Goal: Task Accomplishment & Management: Manage account settings

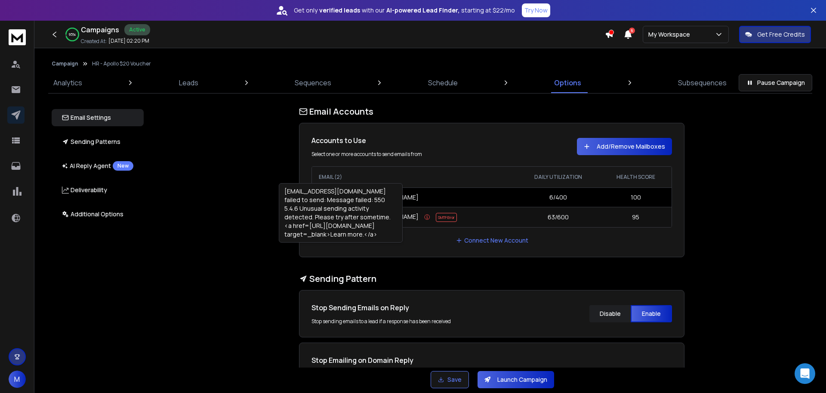
click at [405, 217] on div "[EMAIL_ADDRESS][DOMAIN_NAME] SMTP Error" at bounding box center [414, 216] width 194 height 9
click at [436, 219] on span "SMTP Error" at bounding box center [446, 217] width 21 height 9
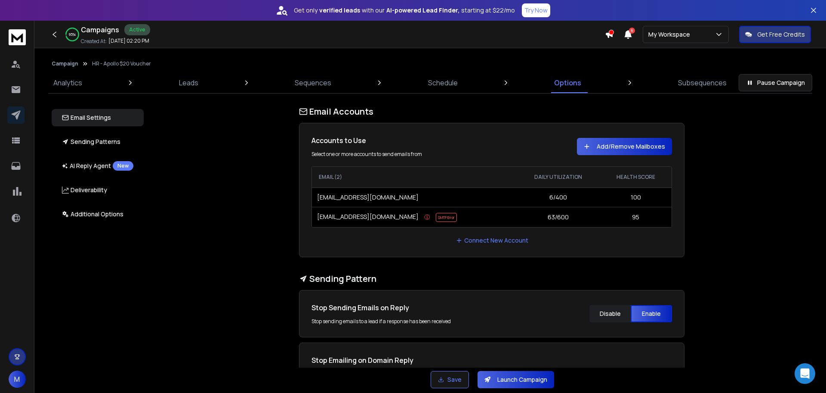
drag, startPoint x: 255, startPoint y: 231, endPoint x: 42, endPoint y: 125, distance: 237.7
click at [254, 232] on div "Email Accounts Accounts to Use Select one or more accounts to send emails from …" at bounding box center [497, 236] width 679 height 262
drag, startPoint x: 15, startPoint y: 80, endPoint x: 20, endPoint y: 90, distance: 10.2
click at [15, 81] on link at bounding box center [15, 89] width 17 height 17
click at [22, 93] on link at bounding box center [15, 89] width 17 height 17
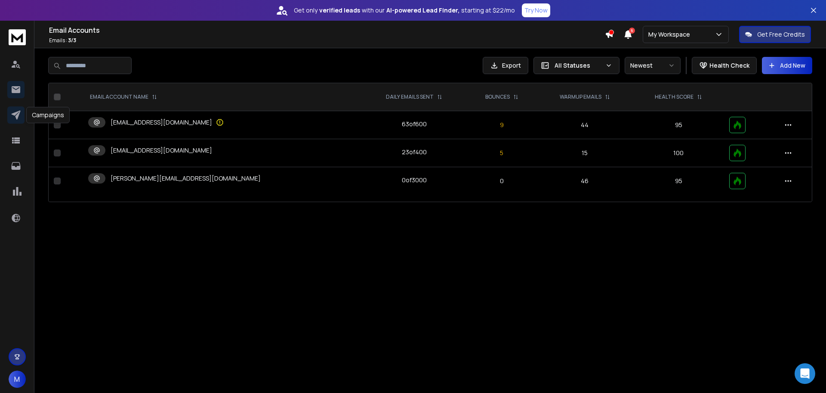
click at [19, 110] on icon at bounding box center [16, 115] width 10 height 10
